Goal: Information Seeking & Learning: Check status

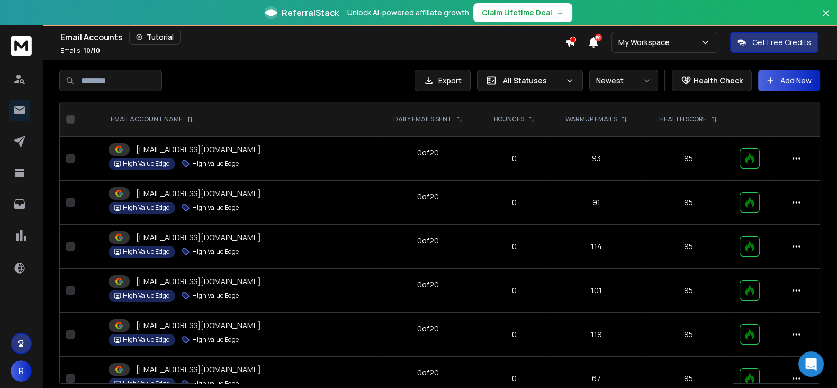
click at [261, 151] on p "sharmasid@highvaluegrowthcapital.com" at bounding box center [198, 149] width 125 height 11
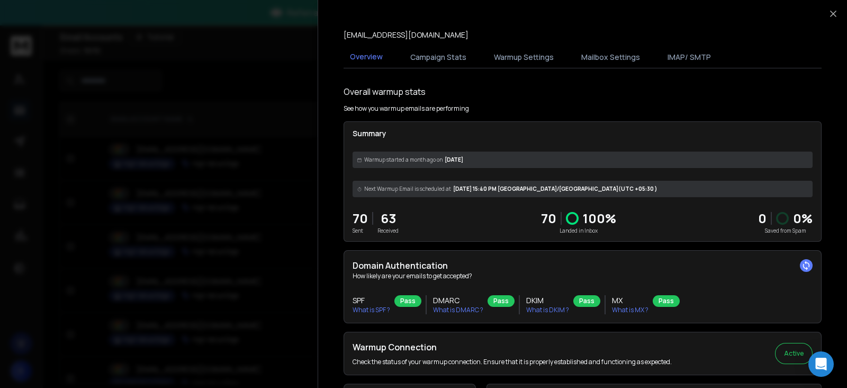
click at [437, 48] on button "Campaign Stats" at bounding box center [438, 57] width 69 height 23
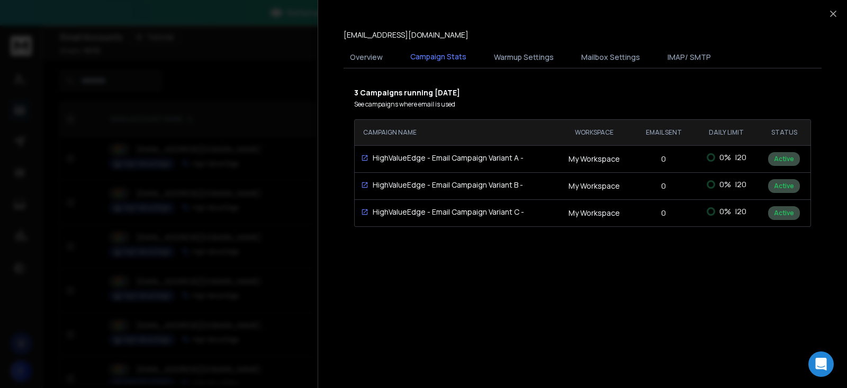
click at [495, 57] on button "Warmup Settings" at bounding box center [524, 57] width 73 height 23
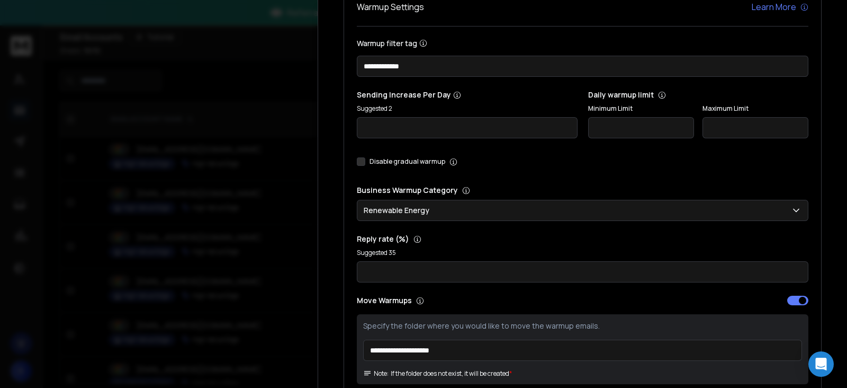
scroll to position [199, 0]
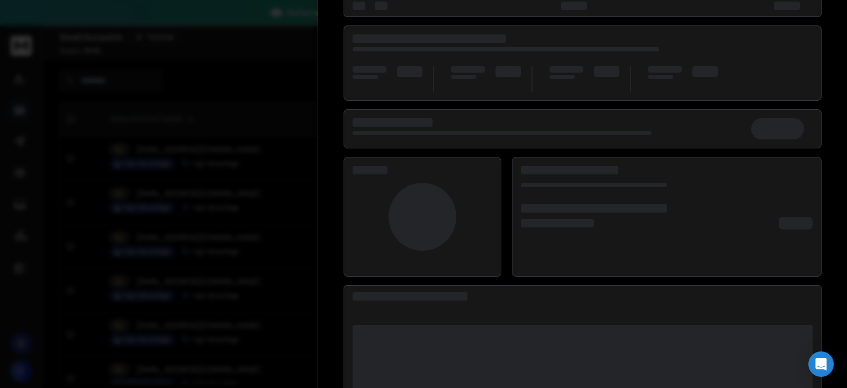
click at [262, 362] on div at bounding box center [423, 194] width 847 height 388
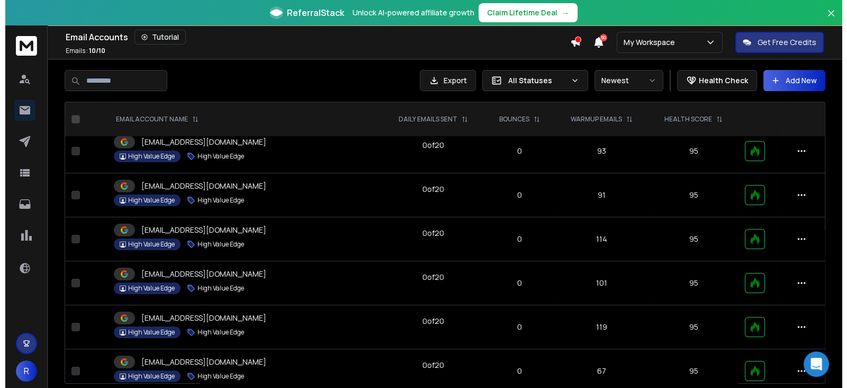
scroll to position [0, 0]
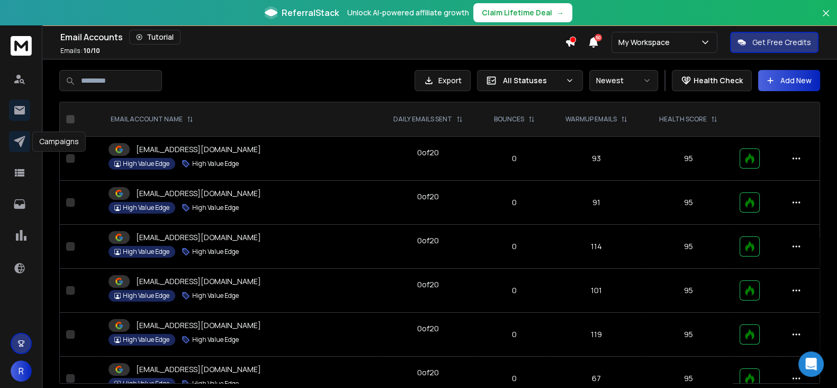
click at [29, 145] on link at bounding box center [19, 141] width 21 height 21
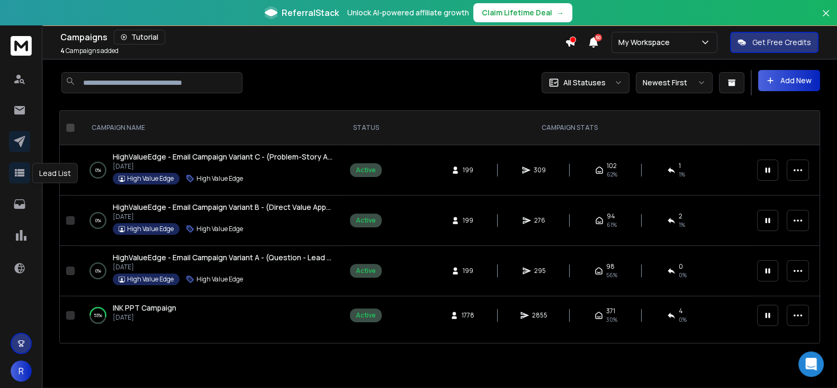
click at [18, 173] on icon at bounding box center [20, 172] width 10 height 7
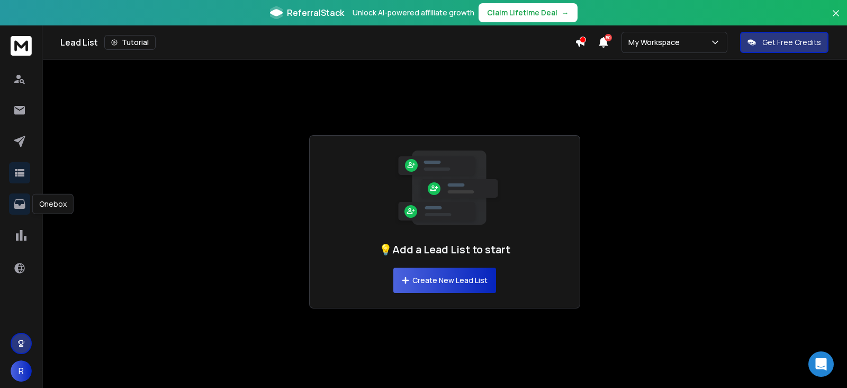
click at [16, 208] on icon at bounding box center [19, 204] width 11 height 10
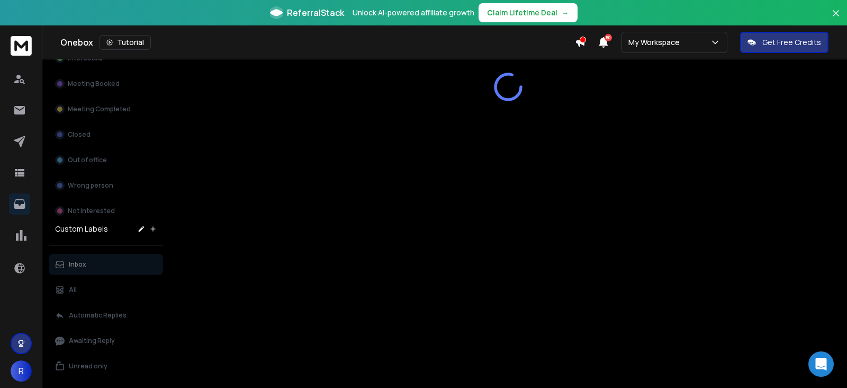
scroll to position [165, 0]
click at [96, 295] on button "All" at bounding box center [106, 289] width 114 height 21
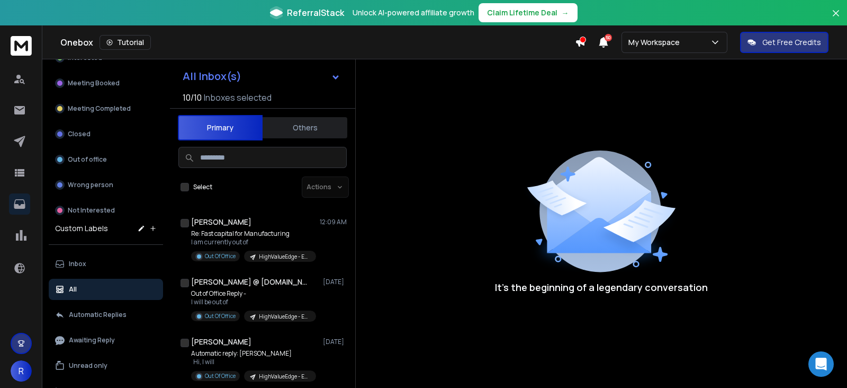
click at [75, 289] on p "All" at bounding box center [73, 289] width 8 height 8
click at [330, 79] on button "All Inbox(s)" at bounding box center [261, 76] width 175 height 21
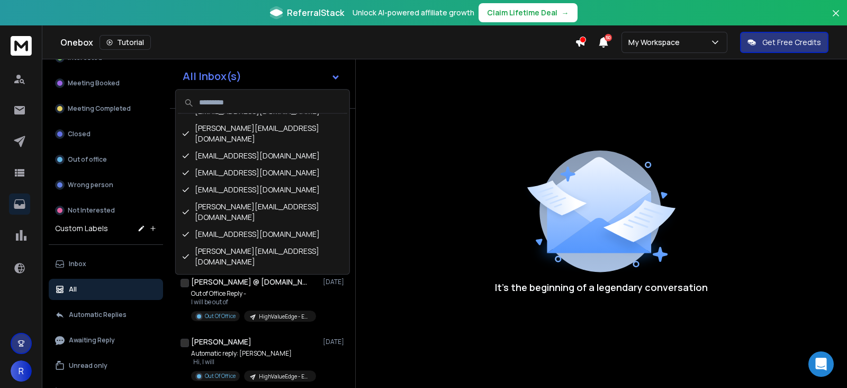
scroll to position [0, 0]
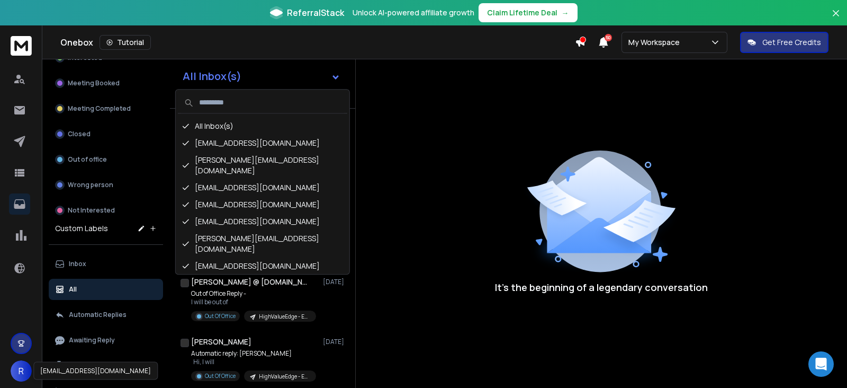
click at [26, 372] on span "R" at bounding box center [21, 370] width 21 height 21
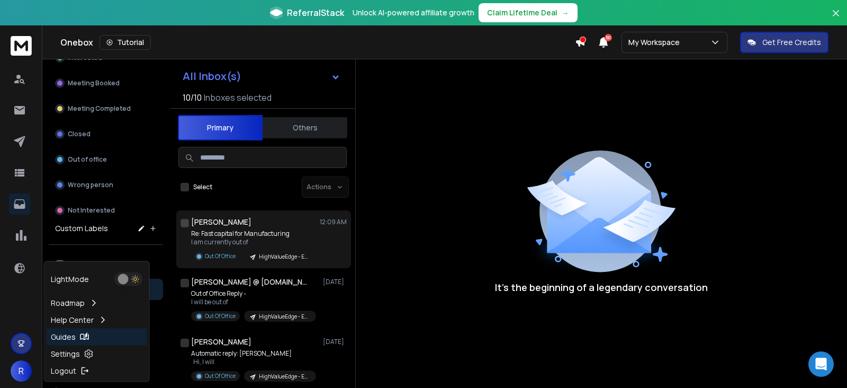
click at [321, 228] on div "Eric Berg 12:09 AM Re: Fast capital for Manufacturing I am currently out of Out…" at bounding box center [269, 239] width 156 height 45
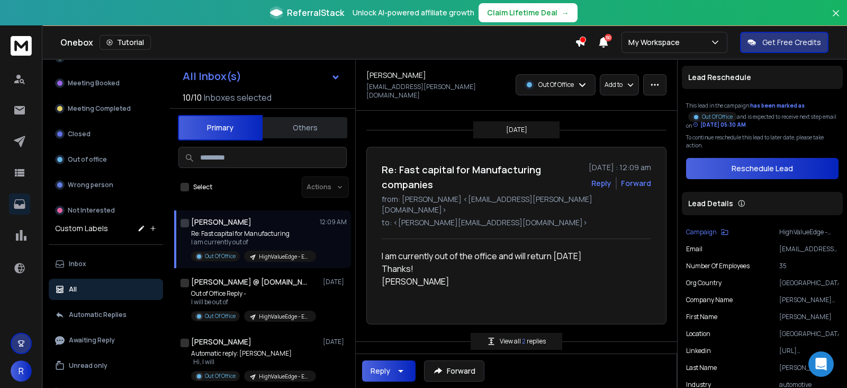
click at [511, 337] on p "View all 2 replies" at bounding box center [523, 341] width 46 height 8
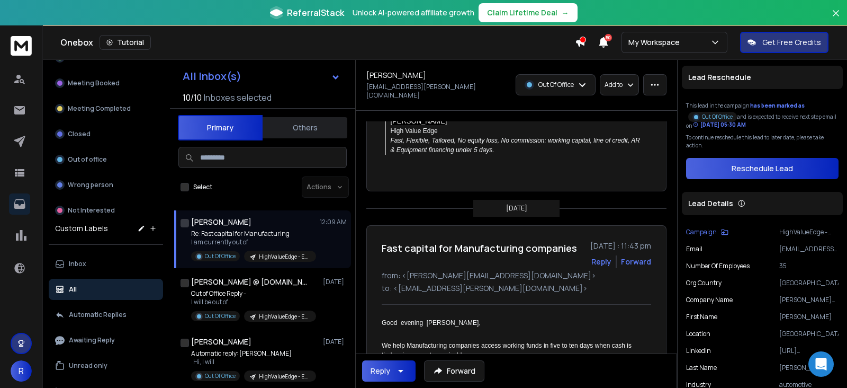
scroll to position [789, 0]
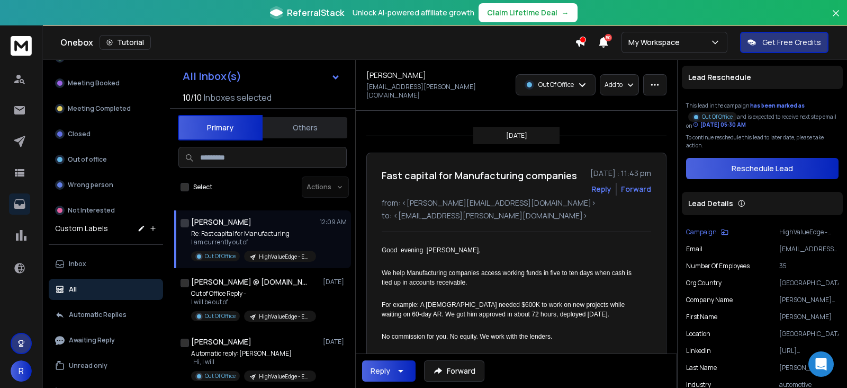
click at [337, 186] on div "Actions" at bounding box center [325, 186] width 47 height 21
click at [326, 72] on button "All Inbox(s)" at bounding box center [261, 76] width 175 height 21
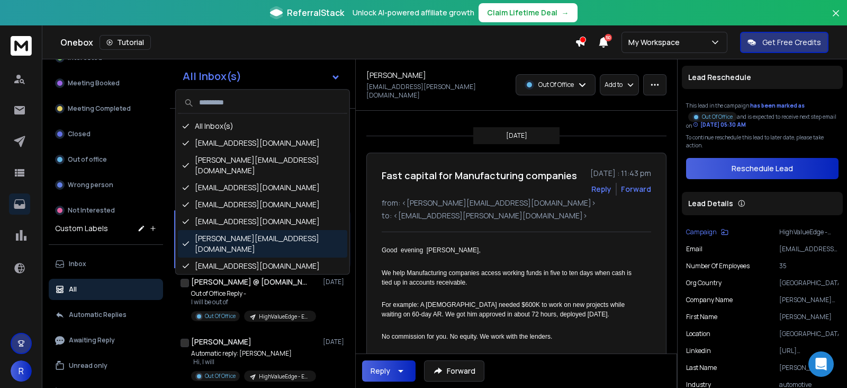
click at [285, 230] on div "sharma.sid@highvaluegrowthcapital.com" at bounding box center [262, 244] width 169 height 28
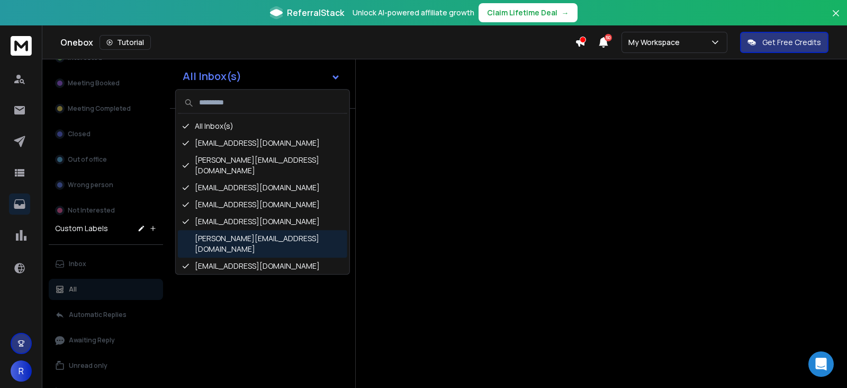
scroll to position [0, 0]
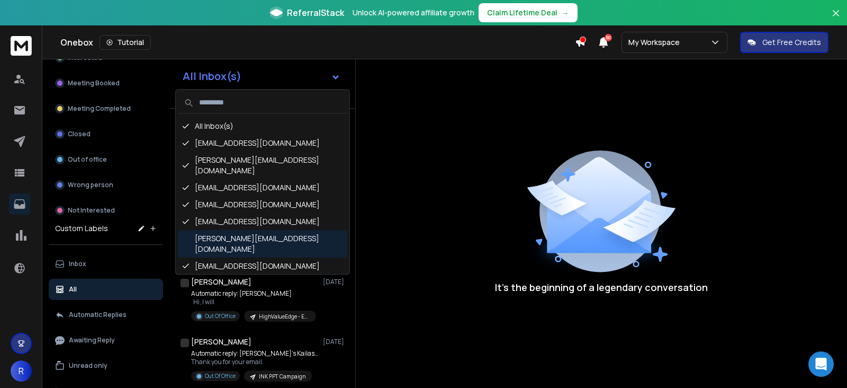
click at [287, 231] on div "sharma.sid@highvaluegrowthcapital.com" at bounding box center [262, 244] width 169 height 28
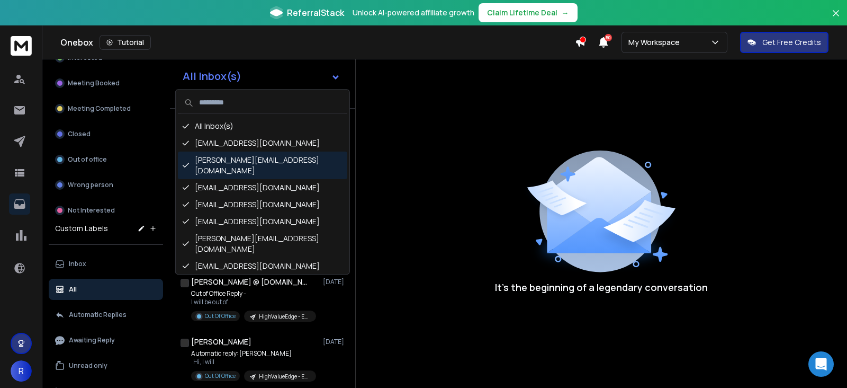
scroll to position [32, 0]
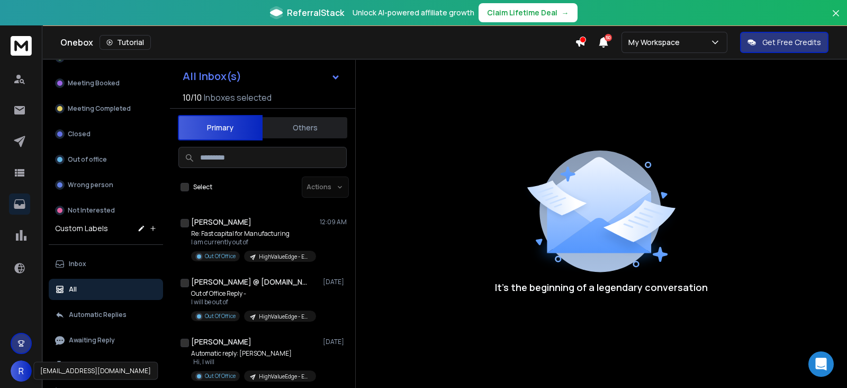
click at [25, 370] on span "R" at bounding box center [21, 370] width 21 height 21
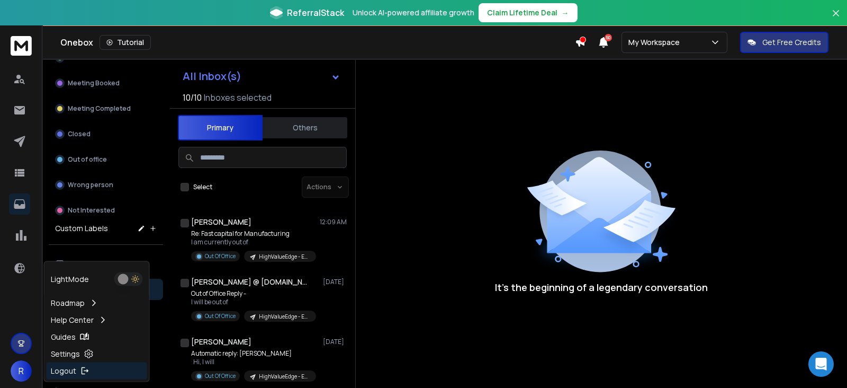
click at [94, 363] on div "Logout" at bounding box center [97, 370] width 101 height 17
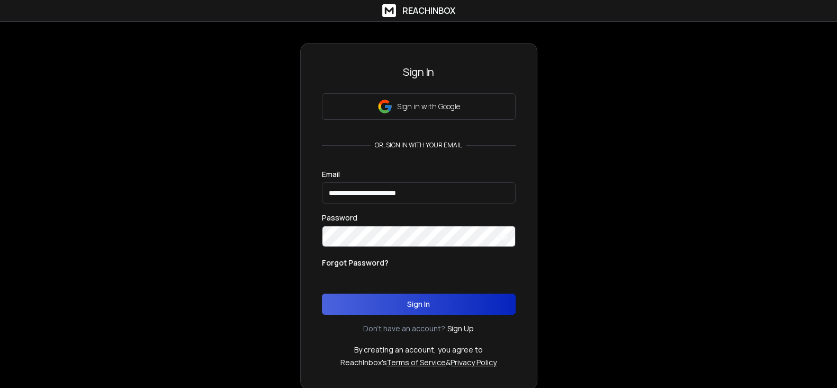
click at [442, 185] on input "**********" at bounding box center [419, 192] width 194 height 21
type input "**********"
click at [461, 295] on button "Sign In" at bounding box center [419, 303] width 194 height 21
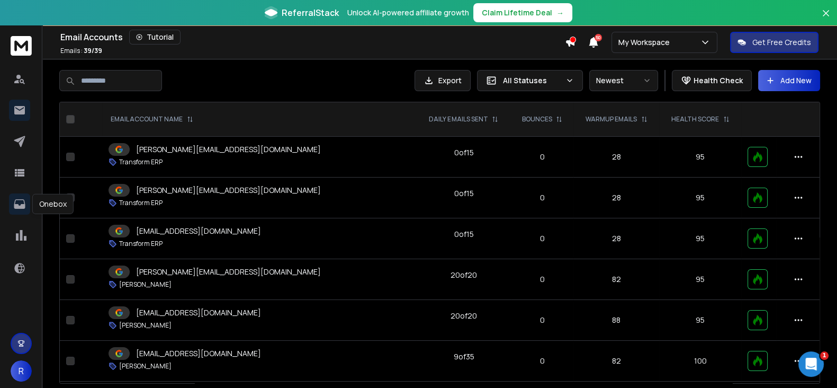
click at [12, 200] on link at bounding box center [19, 203] width 21 height 21
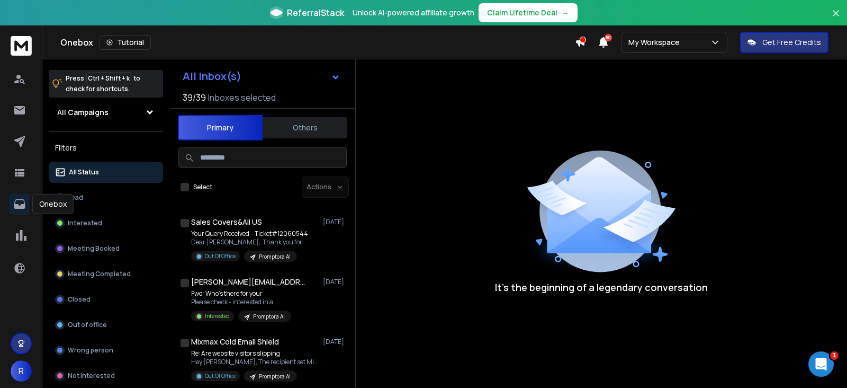
click at [17, 208] on icon at bounding box center [19, 204] width 11 height 10
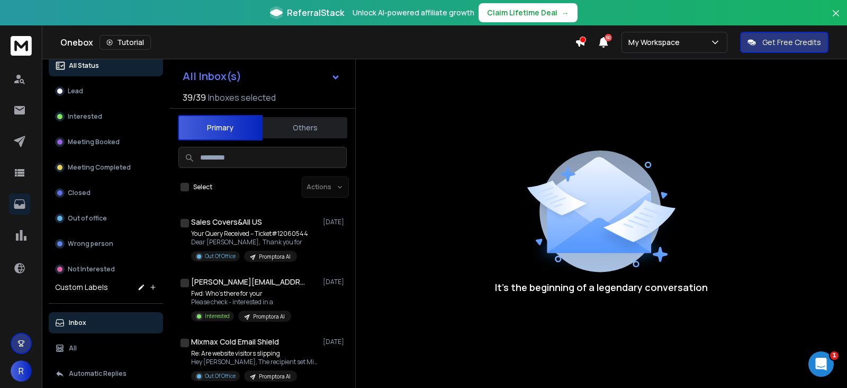
scroll to position [108, 0]
click at [93, 346] on button "All" at bounding box center [106, 346] width 114 height 21
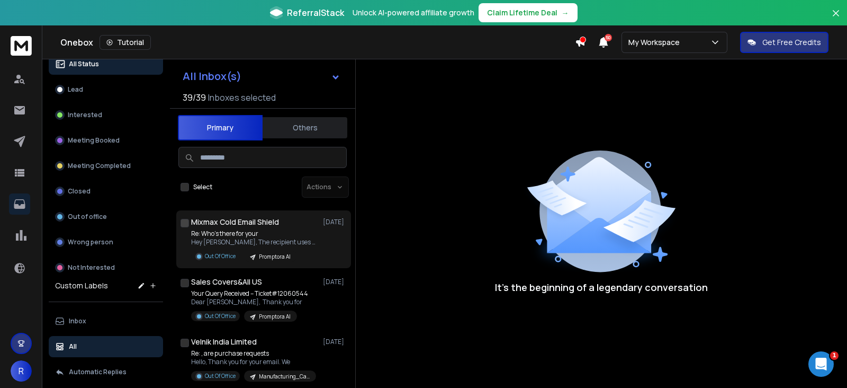
click at [301, 233] on p "Re: Who’s there for your" at bounding box center [254, 233] width 127 height 8
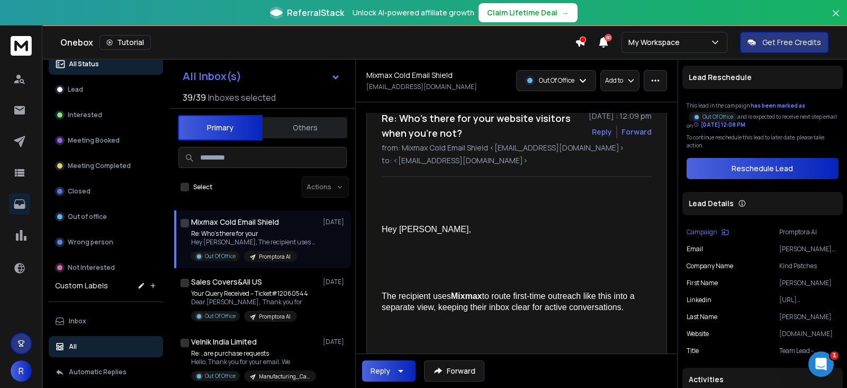
scroll to position [43, 0]
click at [16, 365] on span "R" at bounding box center [21, 370] width 21 height 21
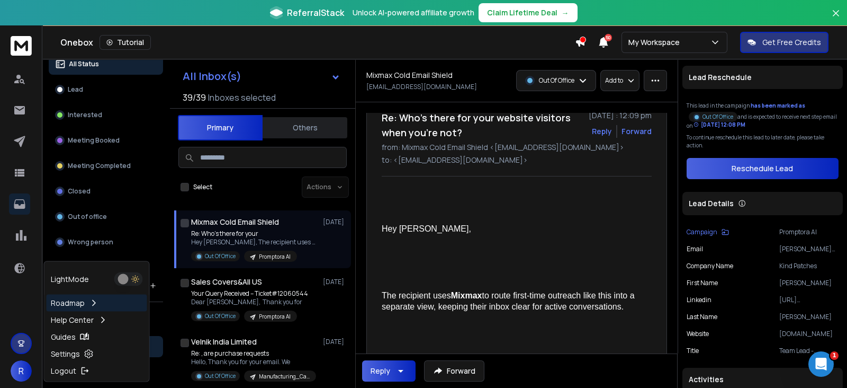
click at [16, 365] on span "R" at bounding box center [21, 370] width 21 height 21
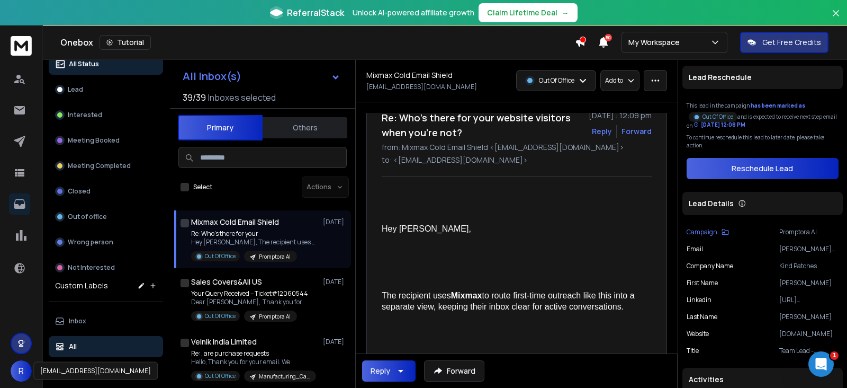
click at [24, 371] on span "R" at bounding box center [21, 370] width 21 height 21
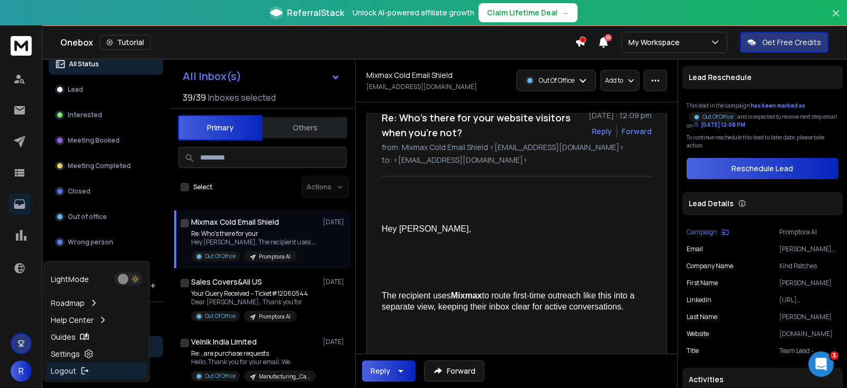
click at [55, 371] on p "Logout" at bounding box center [63, 370] width 25 height 11
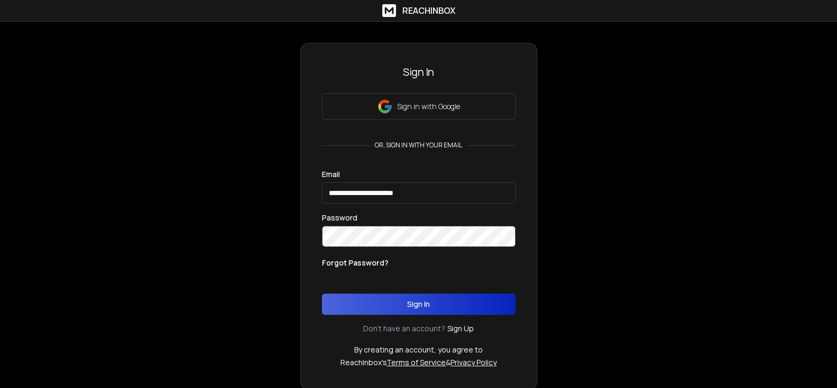
click at [440, 185] on input "**********" at bounding box center [419, 192] width 194 height 21
type input "**********"
click at [408, 303] on button "Sign In" at bounding box center [419, 303] width 194 height 21
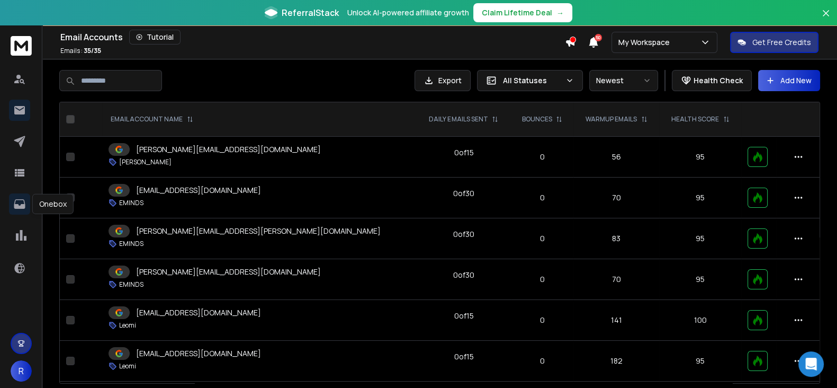
click at [16, 210] on icon at bounding box center [19, 204] width 13 height 13
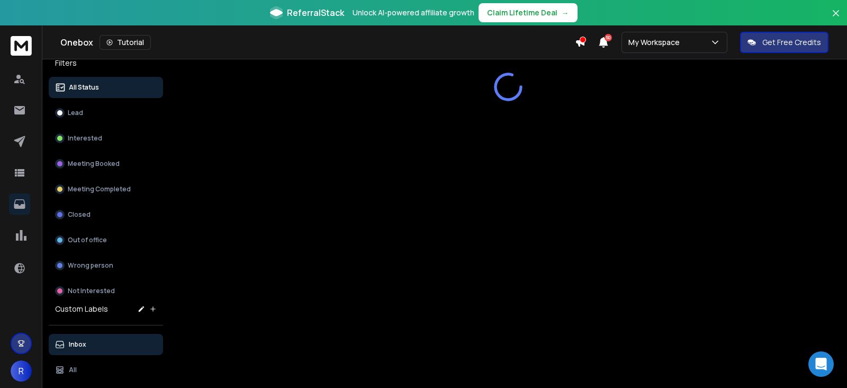
scroll to position [87, 0]
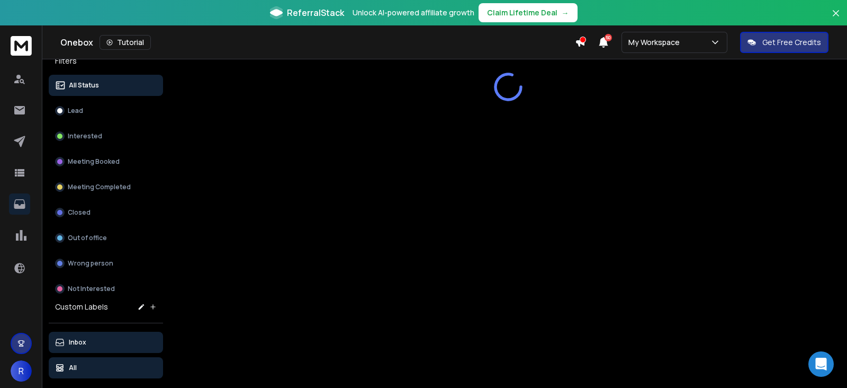
click at [129, 376] on button "All" at bounding box center [106, 367] width 114 height 21
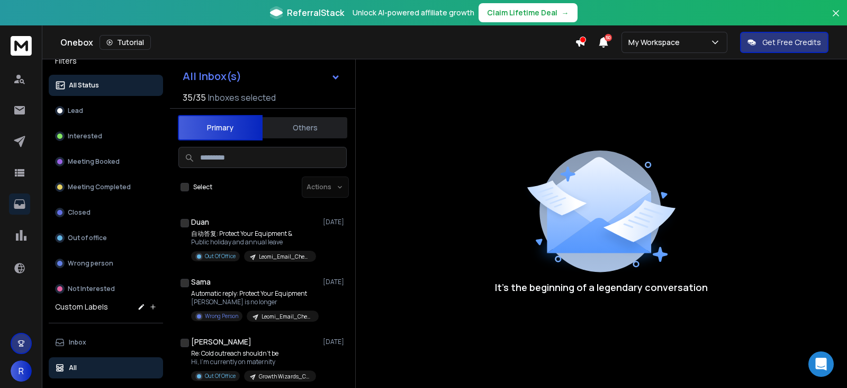
click at [129, 376] on button "All" at bounding box center [106, 367] width 114 height 21
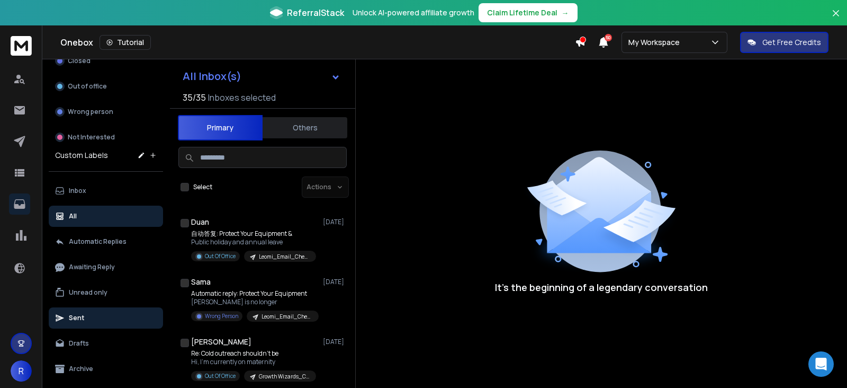
scroll to position [217, 0]
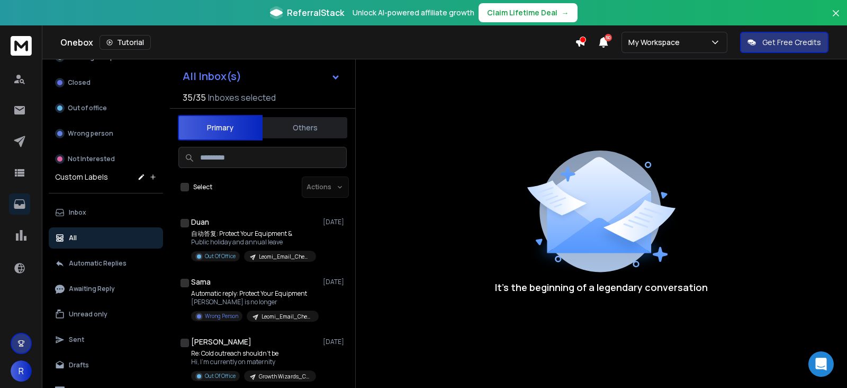
click at [112, 200] on div "Press Ctrl + Shift + k to check for shortcuts. All Campaigns All Campaigns Filt…" at bounding box center [105, 253] width 127 height 388
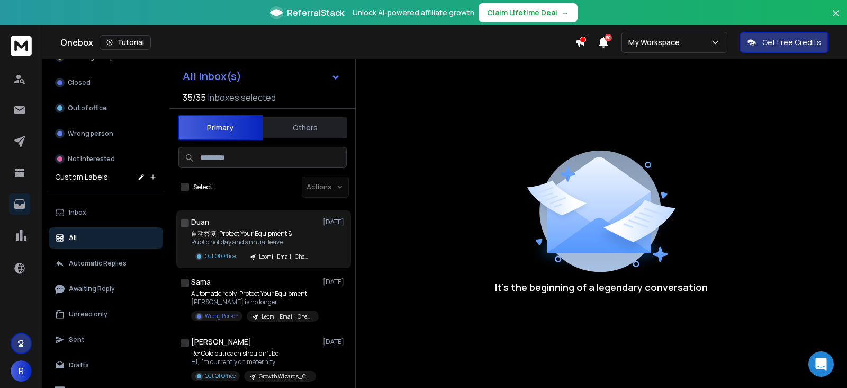
click at [314, 227] on div "Duan [DATE] 自动答复: Protect Your Equipment & Public holiday and annual leave Out …" at bounding box center [269, 239] width 156 height 45
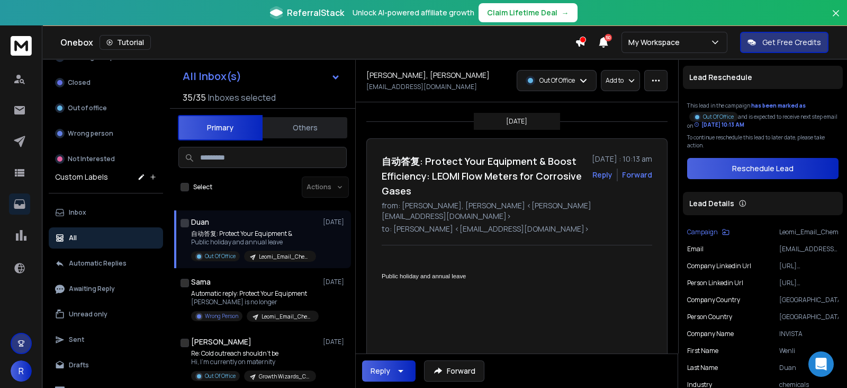
click at [314, 227] on div "Duan [DATE] 自动答复: Protect Your Equipment & Public holiday and annual leave Out …" at bounding box center [269, 239] width 156 height 45
